Goal: Task Accomplishment & Management: Use online tool/utility

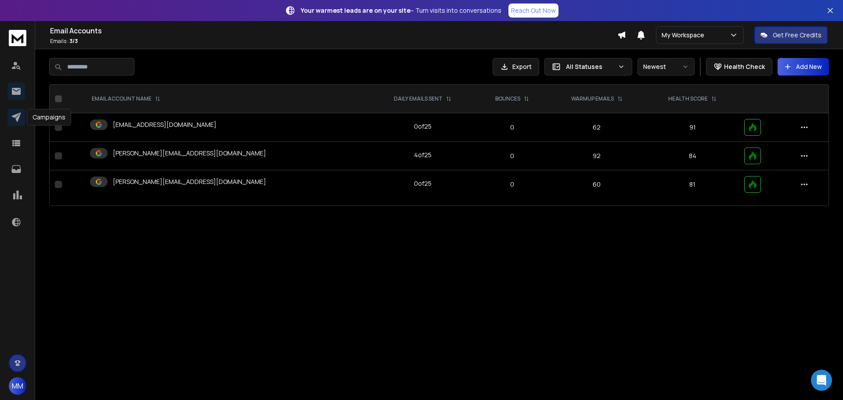
click at [17, 116] on icon at bounding box center [16, 117] width 11 height 11
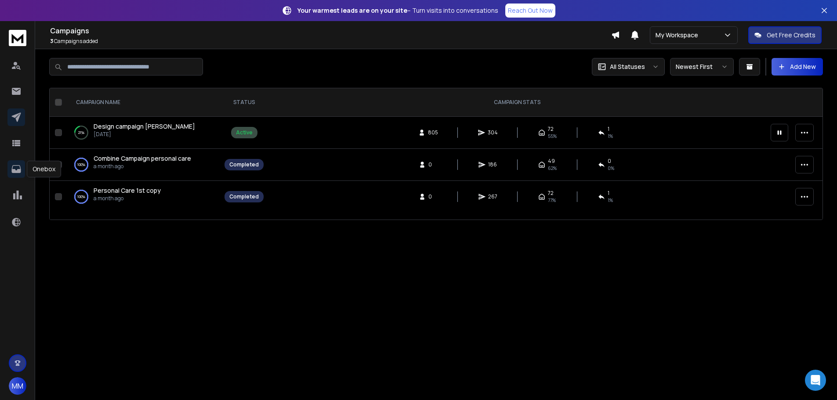
click at [19, 169] on icon at bounding box center [16, 169] width 11 height 11
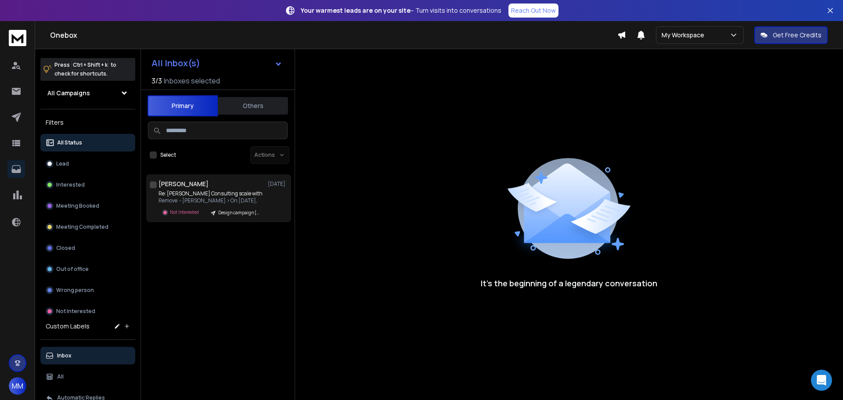
click at [211, 185] on div "[PERSON_NAME] [DATE]" at bounding box center [223, 184] width 129 height 9
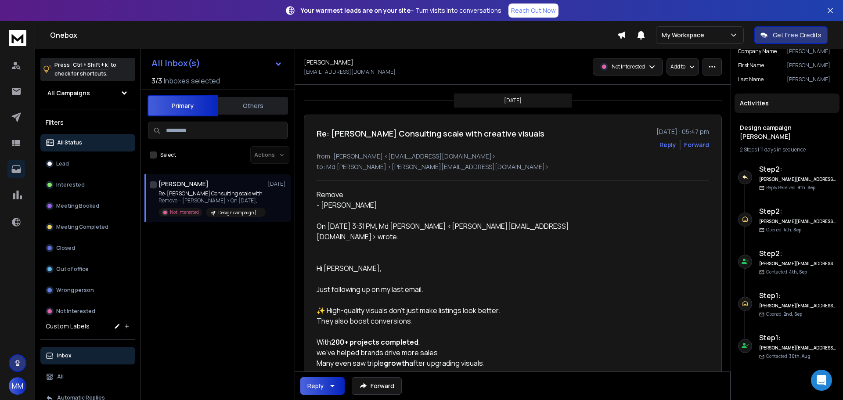
click at [328, 209] on div "- [PERSON_NAME]" at bounding box center [445, 205] width 256 height 11
drag, startPoint x: 316, startPoint y: 190, endPoint x: 358, endPoint y: 201, distance: 43.3
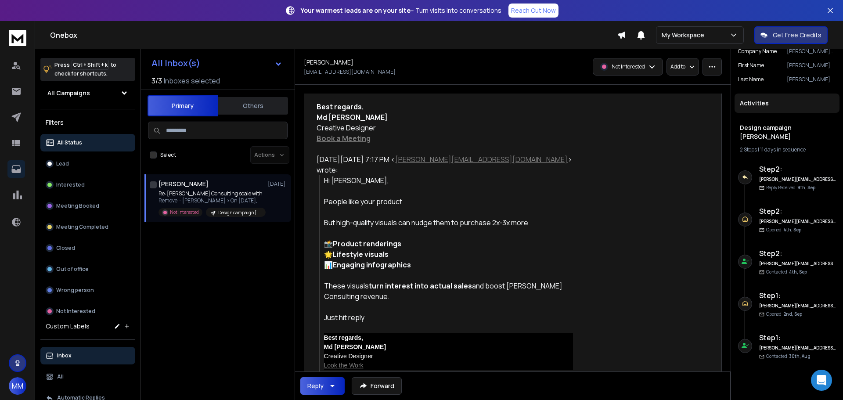
scroll to position [307, 0]
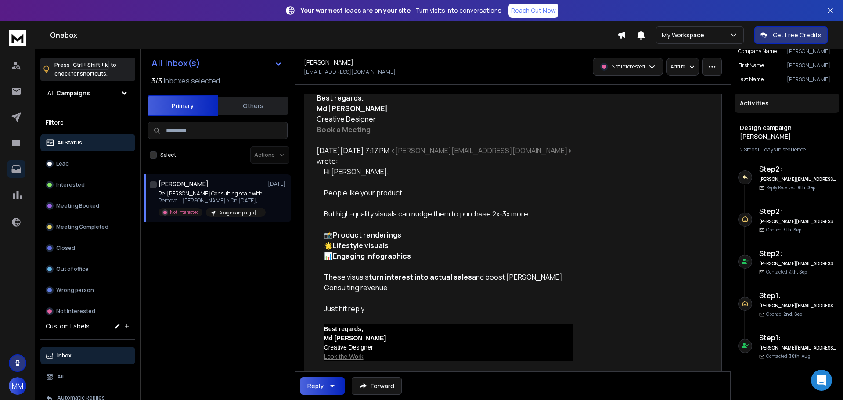
click at [349, 353] on link "Look the Work" at bounding box center [344, 356] width 40 height 7
click at [224, 190] on p "Re: [PERSON_NAME] Consulting scale with" at bounding box center [211, 193] width 105 height 7
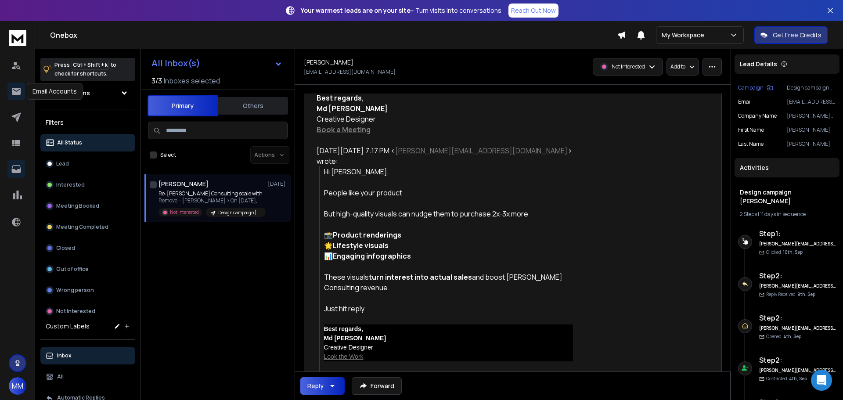
click at [13, 92] on icon at bounding box center [16, 91] width 9 height 7
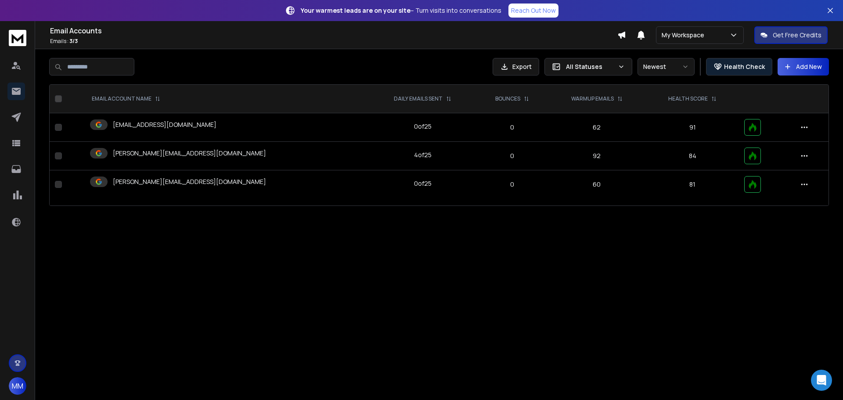
drag, startPoint x: 754, startPoint y: 55, endPoint x: 749, endPoint y: 62, distance: 8.4
click at [754, 57] on div "Export All Statuses Newest Health Check Add New EMAIL ACCOUNT NAME DAILY EMAILS…" at bounding box center [439, 132] width 808 height 166
click at [749, 62] on button "Health Check" at bounding box center [739, 67] width 66 height 18
click at [173, 126] on p "[EMAIL_ADDRESS][DOMAIN_NAME]" at bounding box center [165, 124] width 104 height 9
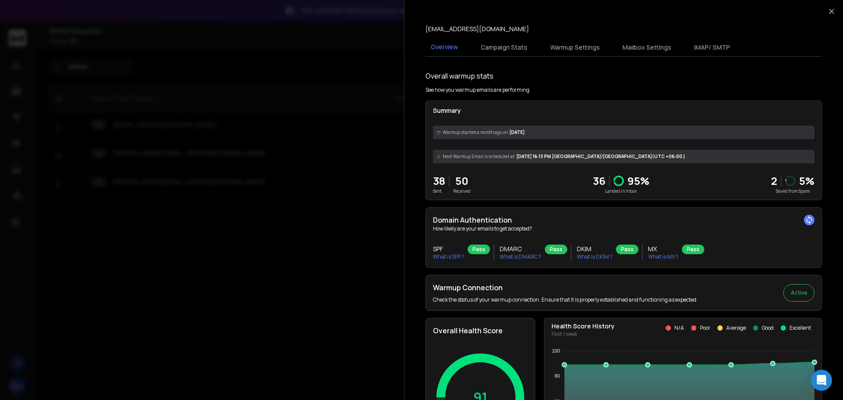
click at [395, 290] on div at bounding box center [421, 200] width 843 height 400
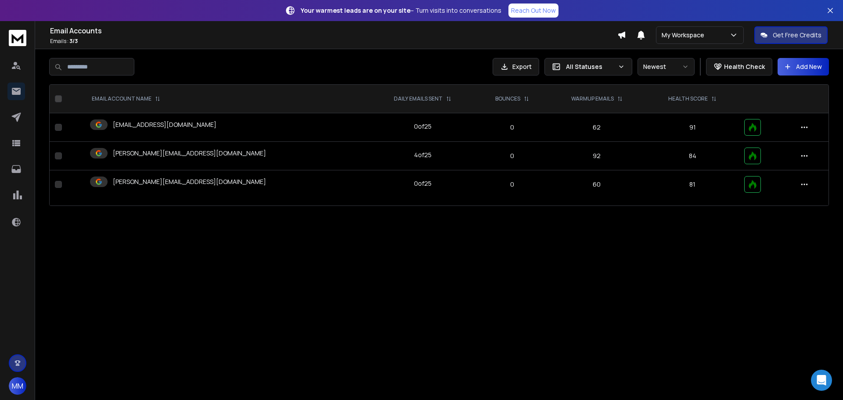
click at [369, 187] on td "0 of 25" at bounding box center [422, 181] width 107 height 23
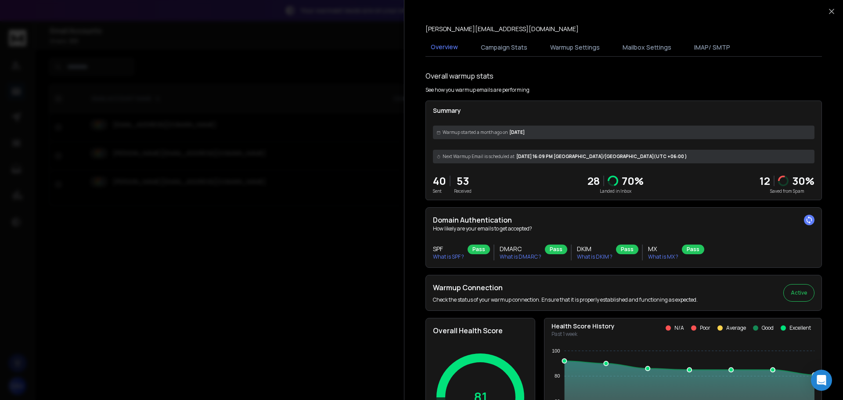
click at [310, 274] on div at bounding box center [421, 200] width 843 height 400
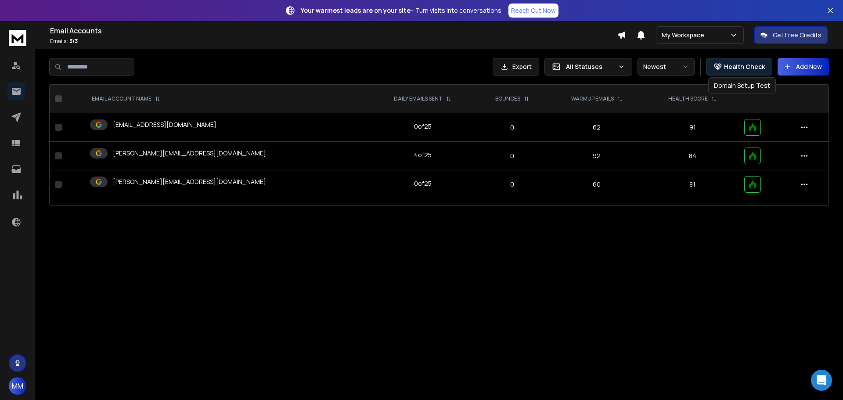
click at [758, 64] on p "Health Check" at bounding box center [744, 66] width 41 height 9
